Goal: Task Accomplishment & Management: Manage account settings

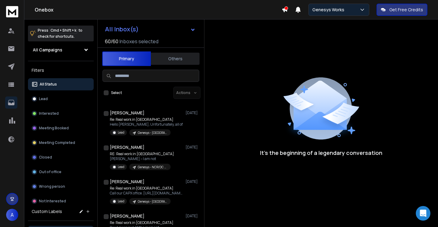
click at [338, 10] on p "Genesys Works" at bounding box center [330, 10] width 34 height 6
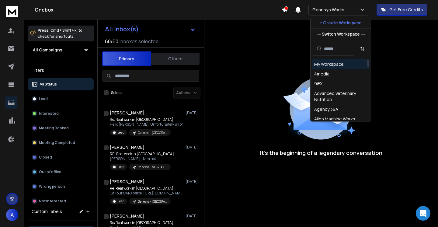
click at [327, 65] on div "My Workspace" at bounding box center [329, 64] width 30 height 6
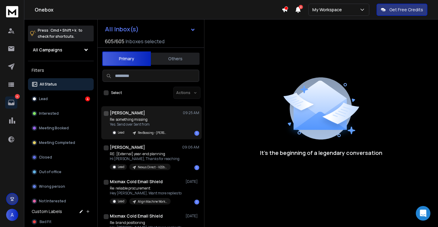
click at [134, 119] on p "Re: something missing" at bounding box center [140, 119] width 61 height 5
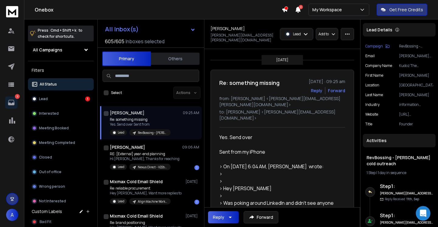
click at [305, 32] on icon at bounding box center [305, 34] width 5 height 5
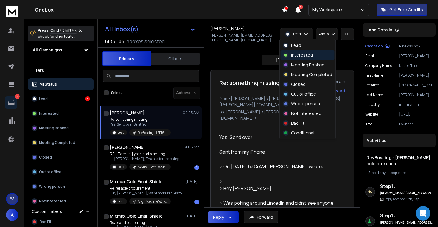
click at [294, 54] on p "Interested" at bounding box center [302, 55] width 22 height 6
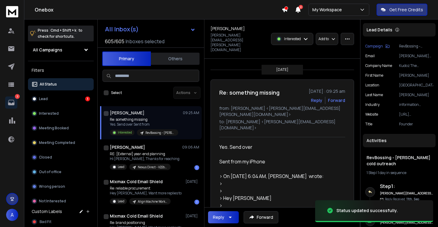
click at [333, 97] on div "Forward" at bounding box center [336, 100] width 17 height 6
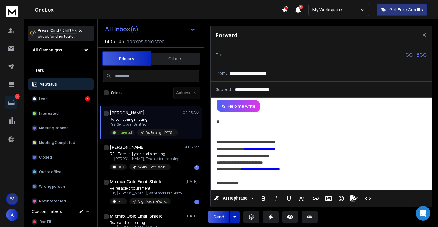
click at [244, 53] on input at bounding box center [246, 54] width 43 height 11
type input "**********"
click at [216, 217] on button "Send" at bounding box center [218, 217] width 21 height 12
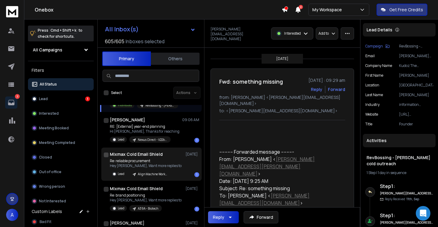
scroll to position [26, 0]
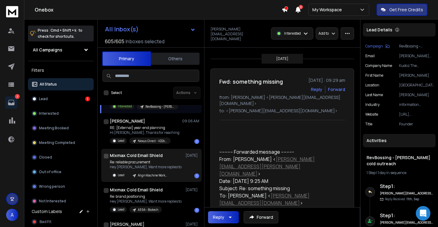
click at [136, 161] on p "Re: reliable procurement" at bounding box center [146, 162] width 72 height 5
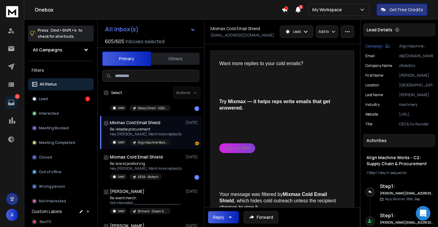
scroll to position [70, 0]
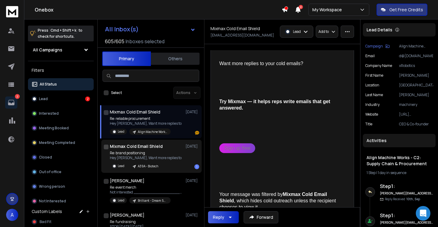
click at [151, 151] on p "Re: brand positioning" at bounding box center [146, 153] width 72 height 5
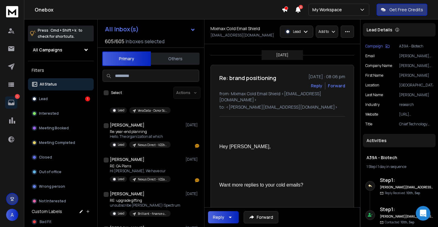
scroll to position [0, 0]
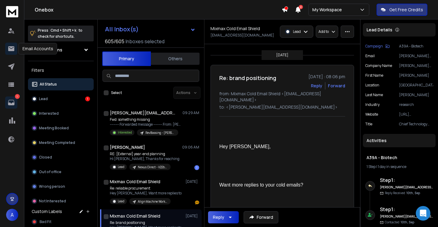
click at [10, 45] on icon at bounding box center [11, 48] width 7 height 7
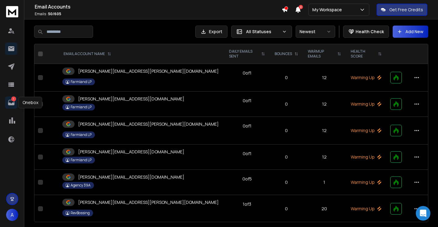
click at [12, 102] on icon at bounding box center [11, 102] width 7 height 7
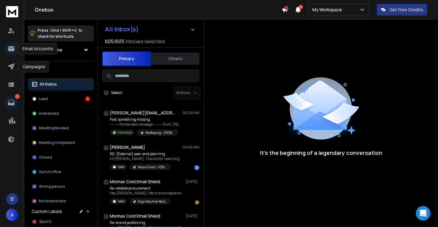
click at [11, 49] on icon at bounding box center [11, 48] width 6 height 5
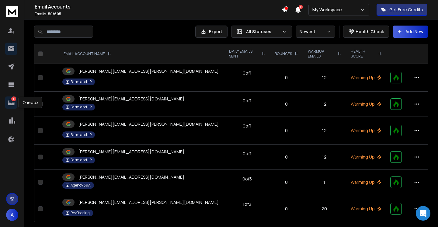
click at [13, 106] on icon at bounding box center [11, 102] width 7 height 7
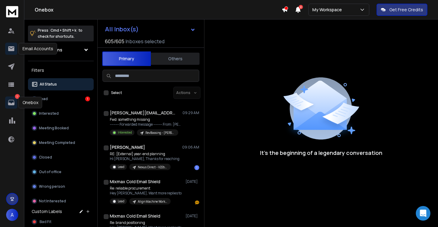
click at [12, 50] on icon at bounding box center [11, 48] width 6 height 5
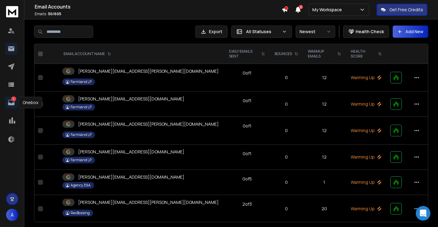
click at [14, 103] on icon at bounding box center [11, 102] width 6 height 5
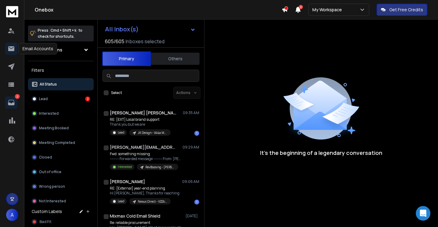
click at [13, 49] on icon at bounding box center [11, 48] width 6 height 5
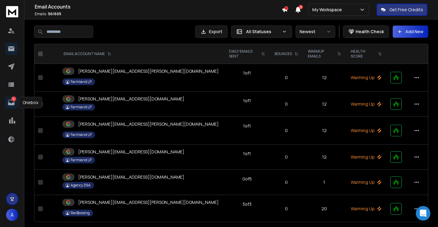
click at [12, 105] on icon at bounding box center [11, 102] width 6 height 5
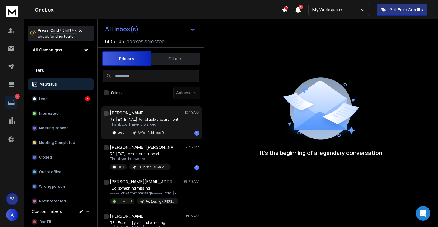
click at [146, 124] on p "Thank you. I have forwarded" at bounding box center [144, 124] width 68 height 5
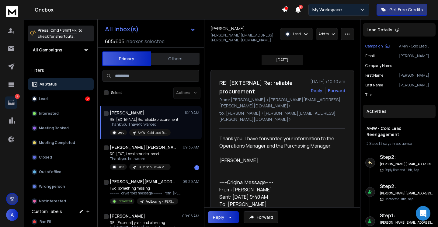
click at [327, 10] on p "My Workspace" at bounding box center [329, 10] width 32 height 6
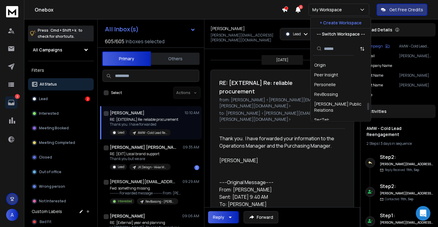
scroll to position [366, 0]
click at [327, 93] on div "RevBossing" at bounding box center [326, 96] width 24 height 6
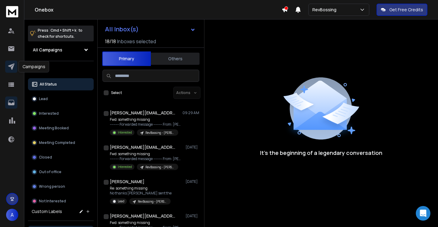
click at [12, 62] on link at bounding box center [11, 67] width 12 height 12
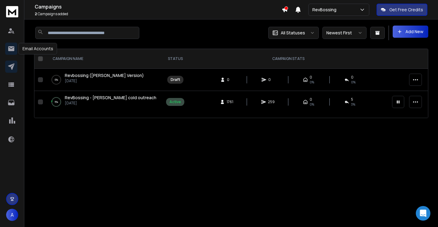
click at [12, 50] on icon at bounding box center [11, 48] width 6 height 5
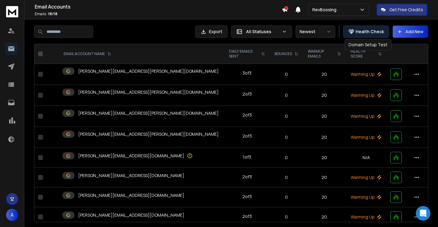
click at [359, 31] on p "Health Check" at bounding box center [370, 32] width 28 height 6
click at [9, 102] on icon at bounding box center [11, 102] width 7 height 7
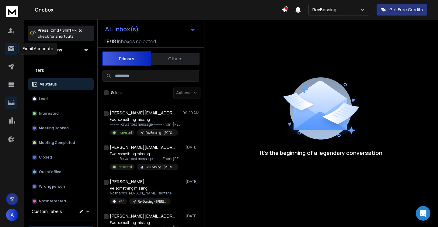
click at [12, 48] on icon at bounding box center [11, 48] width 6 height 5
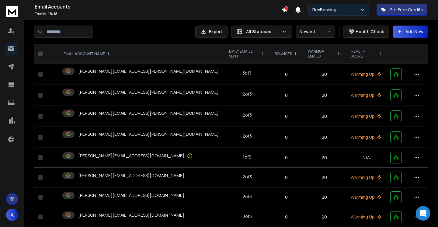
click at [337, 9] on p "RevBossing" at bounding box center [326, 10] width 26 height 6
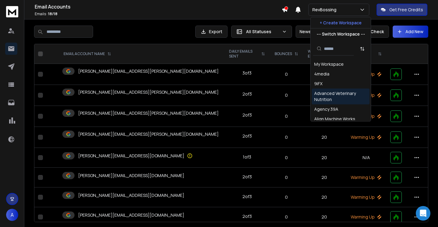
click at [152, 33] on div at bounding box center [113, 32] width 158 height 12
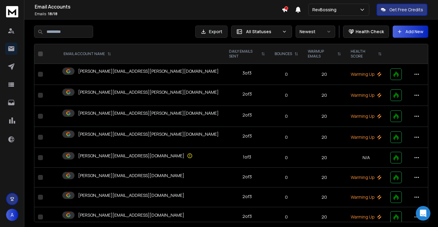
scroll to position [203, 0]
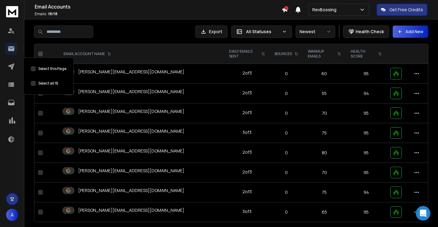
click at [41, 55] on button "Select this Page" at bounding box center [40, 53] width 5 height 5
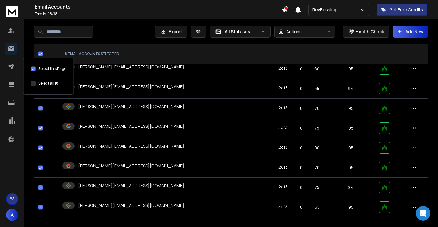
click at [34, 84] on button "Select this Page" at bounding box center [33, 83] width 5 height 5
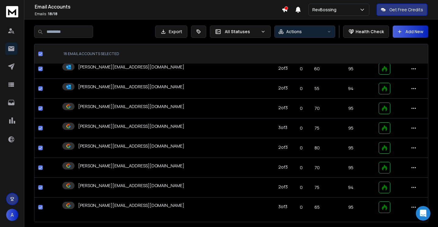
click at [297, 33] on p "Actions" at bounding box center [294, 32] width 16 height 6
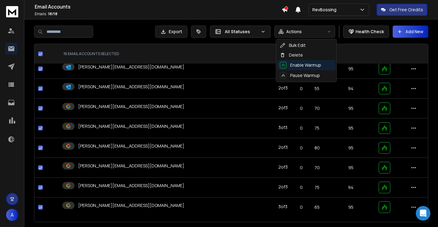
click at [300, 63] on div "Enable Warmup" at bounding box center [300, 65] width 41 height 7
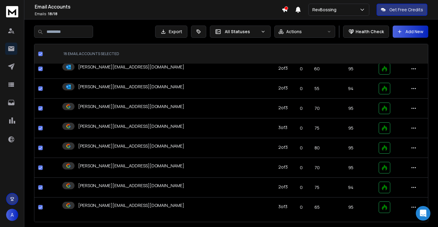
scroll to position [0, 0]
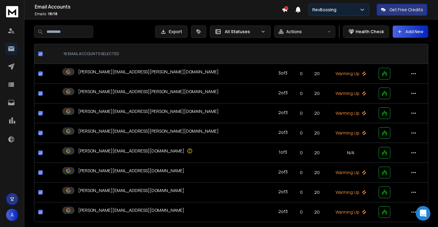
click at [336, 8] on p "RevBossing" at bounding box center [326, 10] width 26 height 6
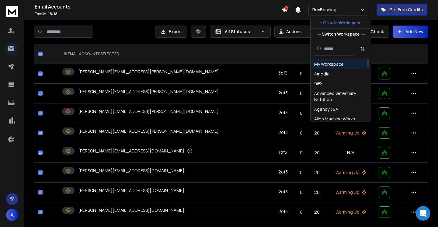
click at [321, 66] on div "My Workspace" at bounding box center [329, 64] width 30 height 6
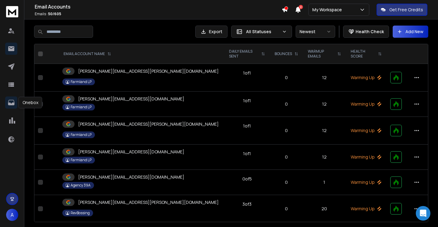
click at [9, 104] on icon at bounding box center [11, 102] width 6 height 5
